Goal: Task Accomplishment & Management: Use online tool/utility

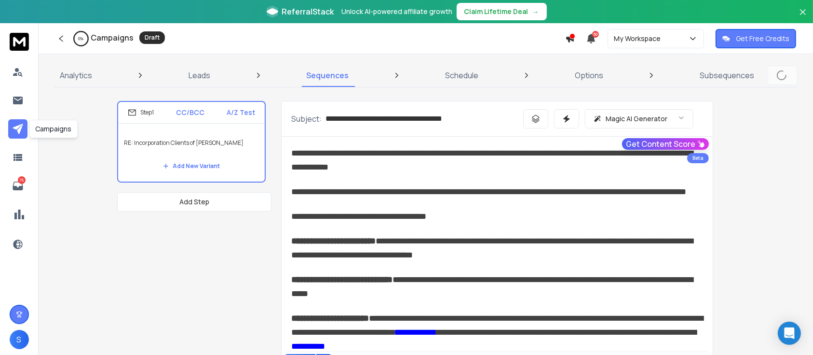
click at [10, 123] on link at bounding box center [17, 128] width 19 height 19
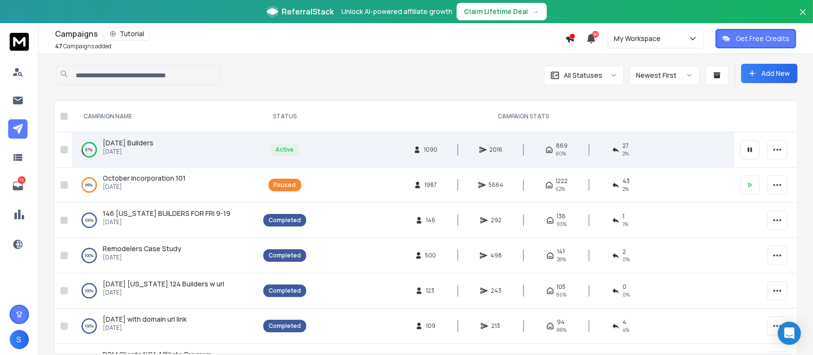
click at [127, 145] on span "[DATE] Builders" at bounding box center [128, 142] width 51 height 9
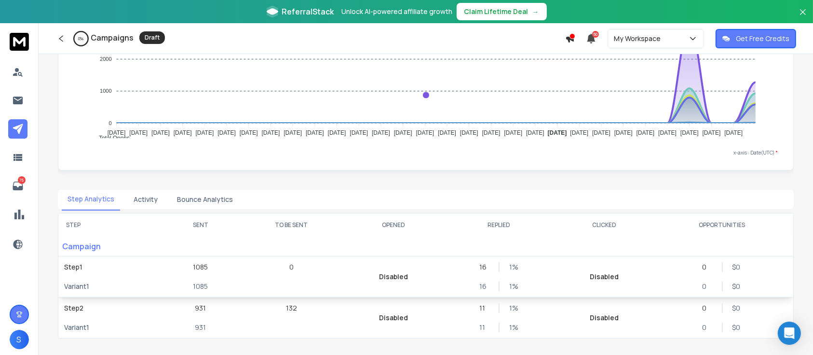
scroll to position [312, 0]
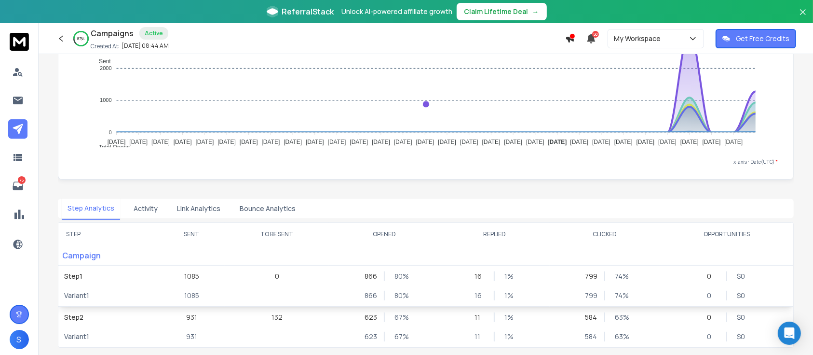
scroll to position [312, 0]
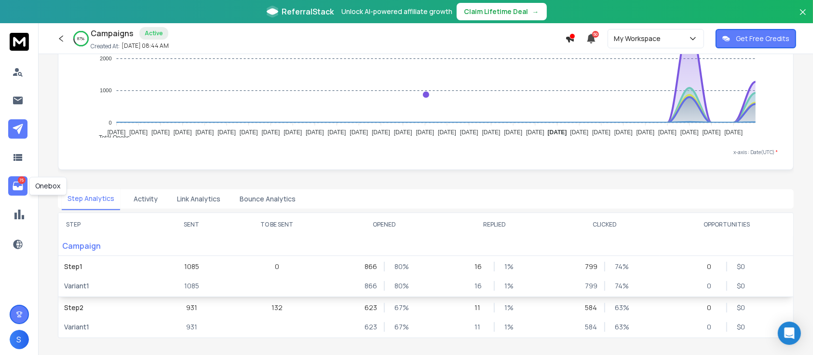
click at [14, 191] on icon at bounding box center [18, 186] width 12 height 12
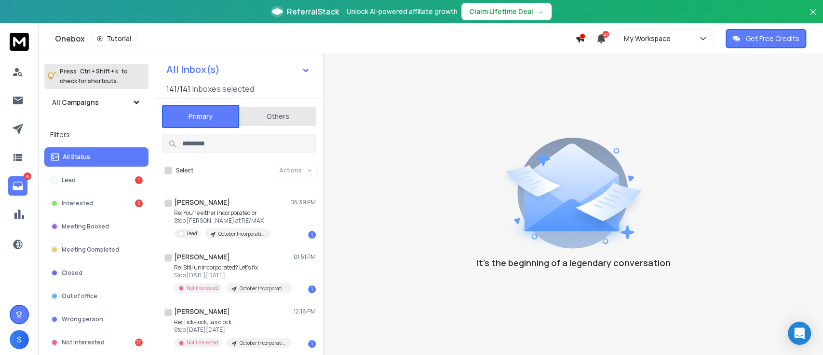
click at [69, 203] on p "Interested" at bounding box center [77, 203] width 31 height 8
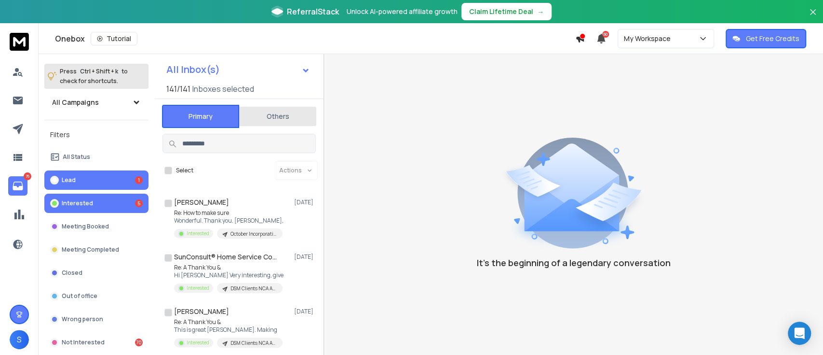
click at [69, 177] on p "Lead" at bounding box center [69, 180] width 14 height 8
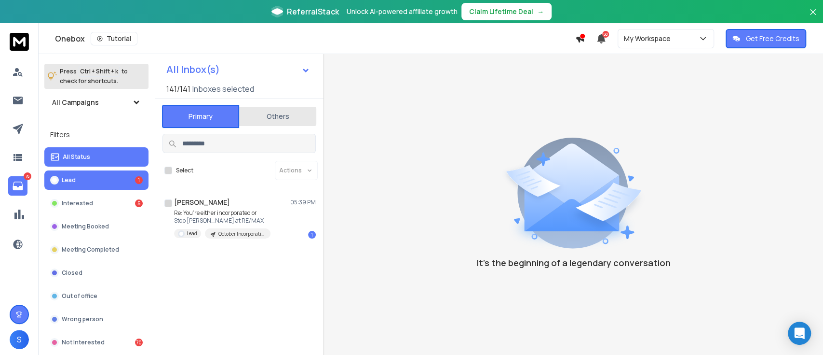
click at [67, 153] on p "All Status" at bounding box center [76, 157] width 27 height 8
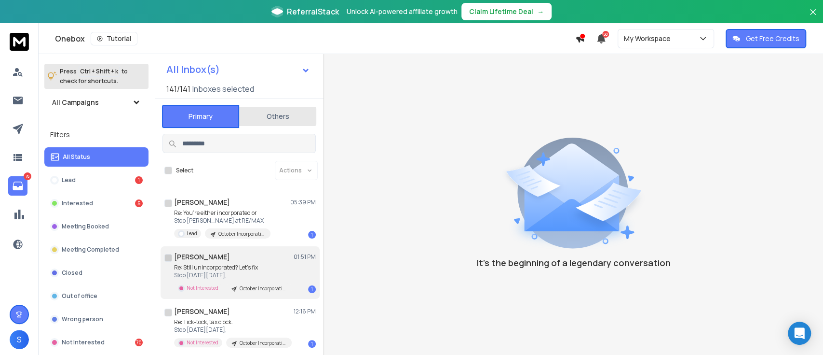
scroll to position [64, 0]
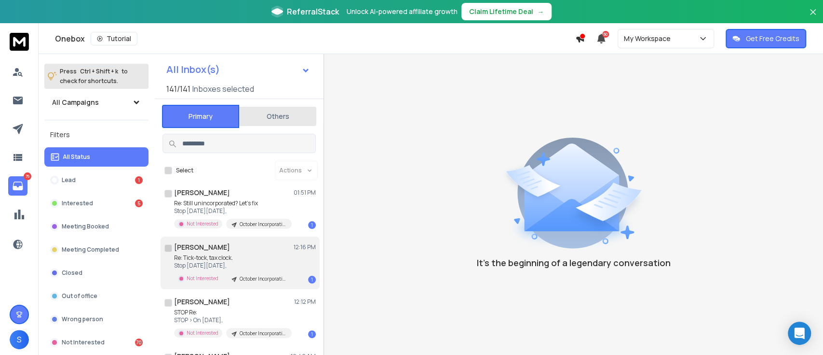
click at [213, 256] on p "Re: Tick-tock, tax clock." at bounding box center [232, 258] width 116 height 8
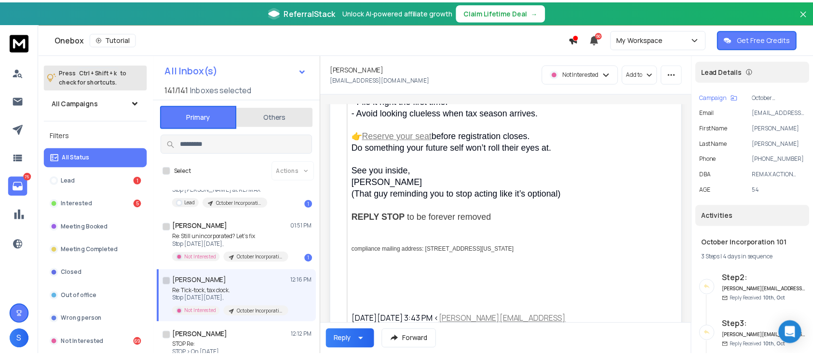
scroll to position [0, 0]
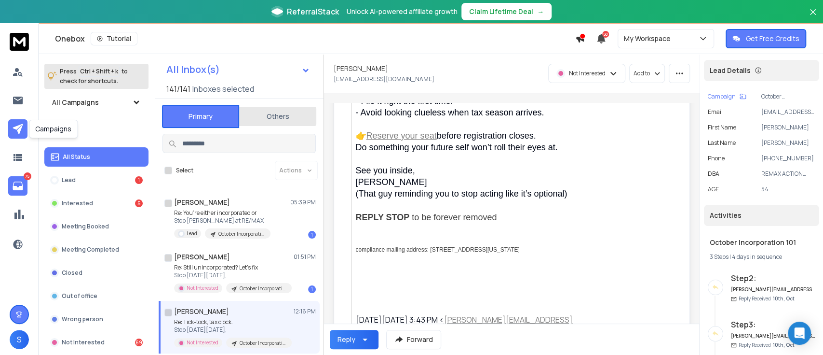
click at [21, 128] on icon at bounding box center [18, 129] width 12 height 12
